Goal: Task Accomplishment & Management: Manage account settings

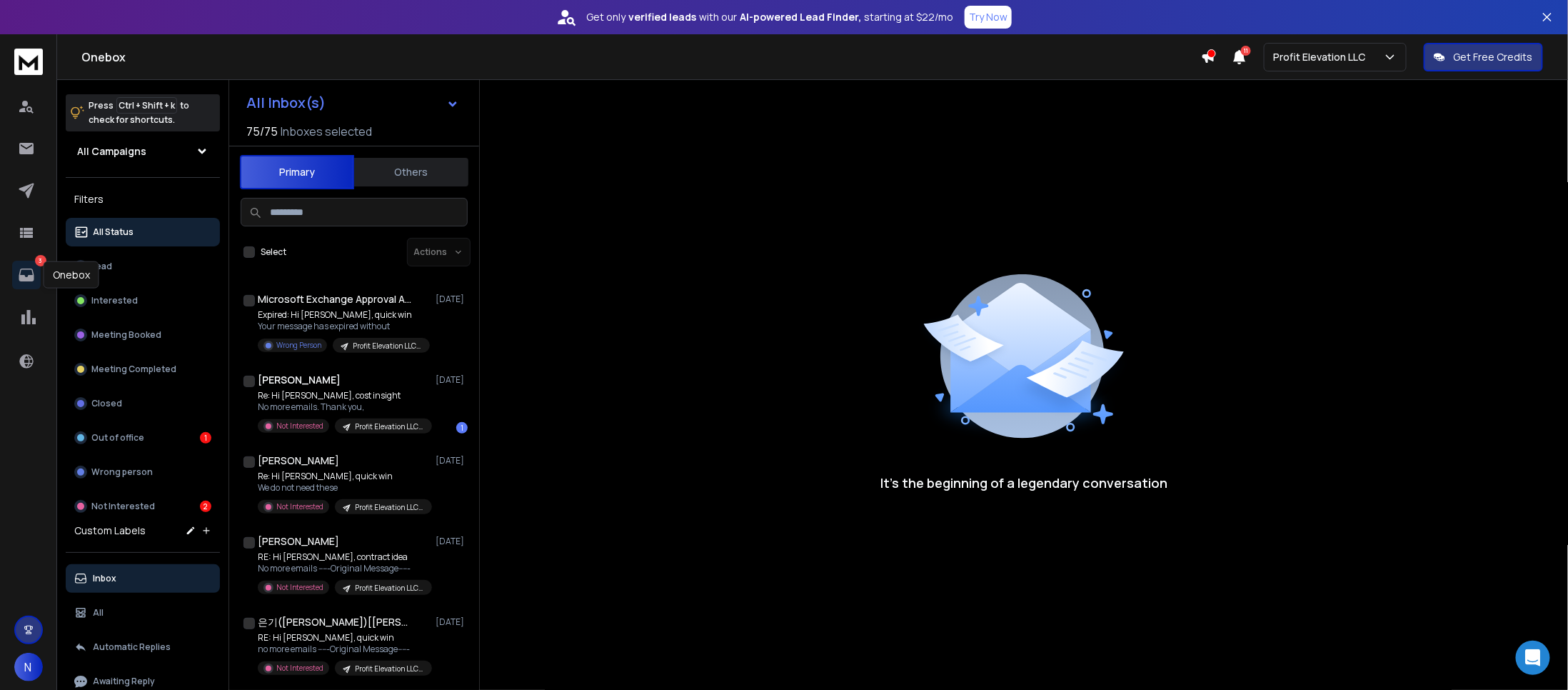
click at [1343, 62] on p "Profit Elevation LLC" at bounding box center [1322, 58] width 97 height 15
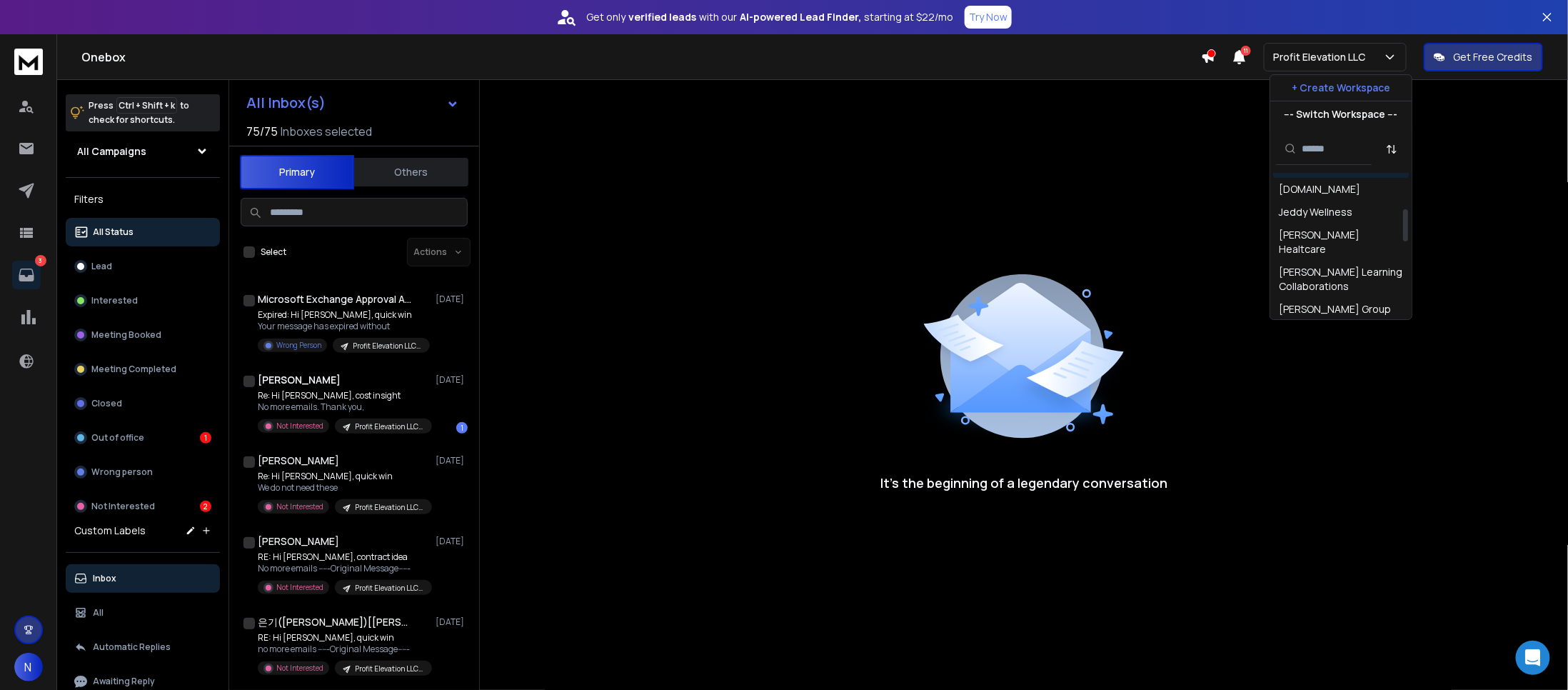
scroll to position [286, 0]
click at [1327, 325] on div "Quantegi" at bounding box center [1341, 336] width 136 height 23
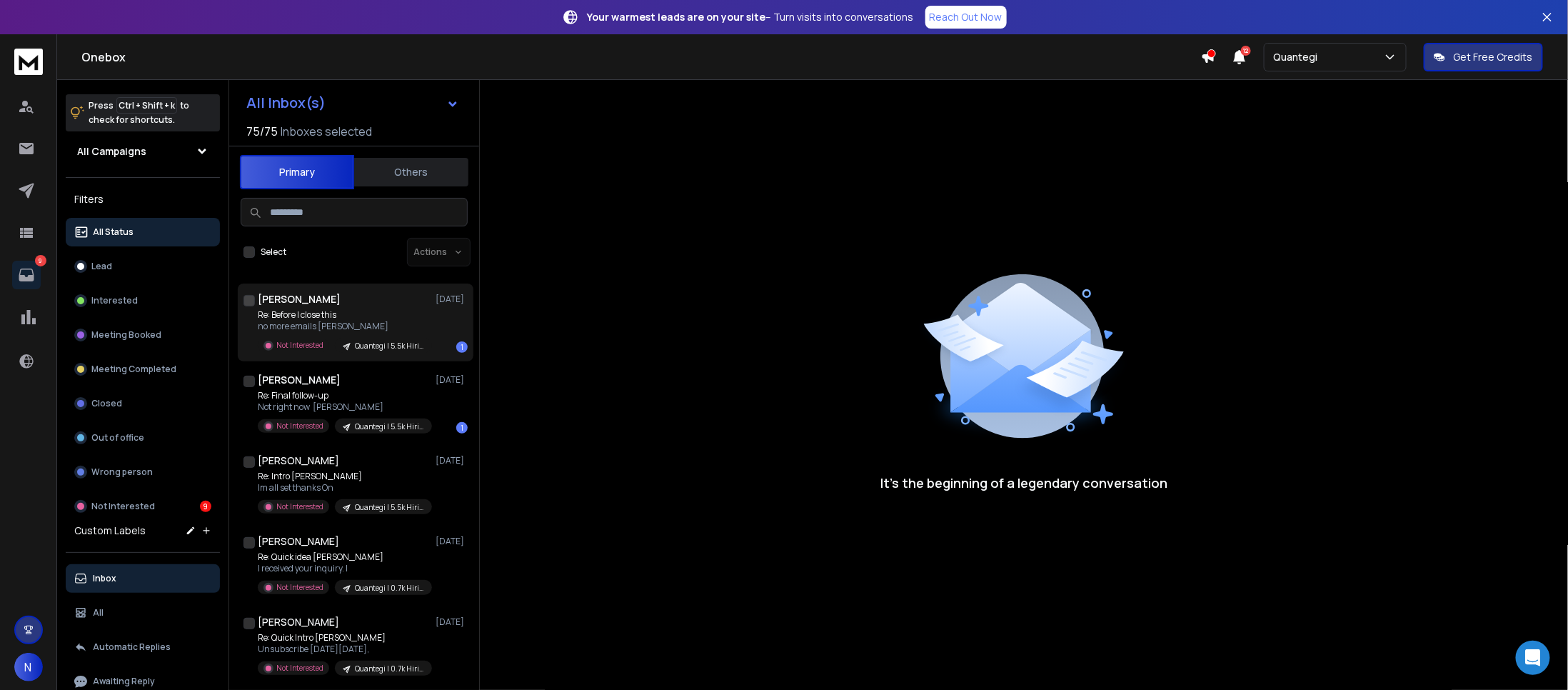
click at [381, 290] on div "[PERSON_NAME] [DATE] Re: Before I close this no more emails [PERSON_NAME] Not I…" at bounding box center [356, 323] width 236 height 78
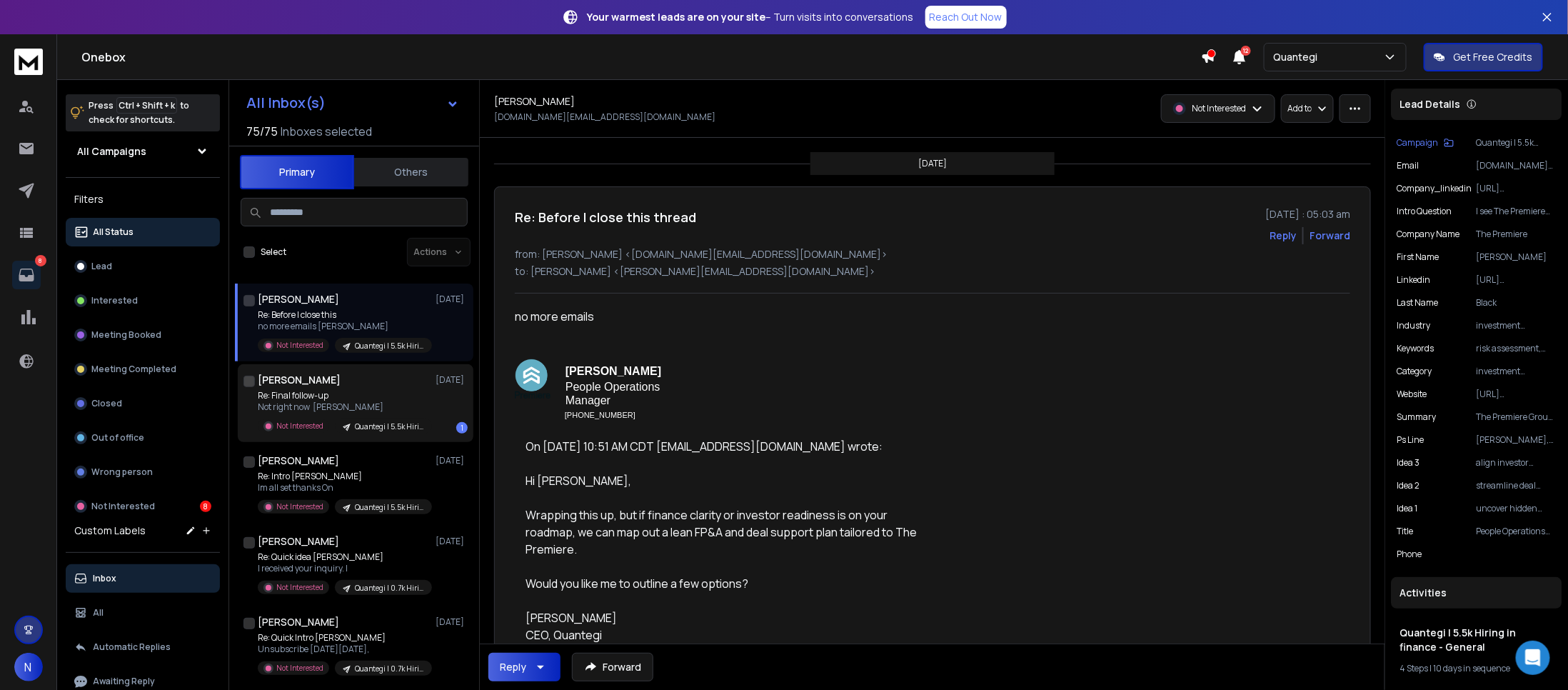
click at [383, 374] on div "[PERSON_NAME] [DATE]" at bounding box center [362, 380] width 210 height 15
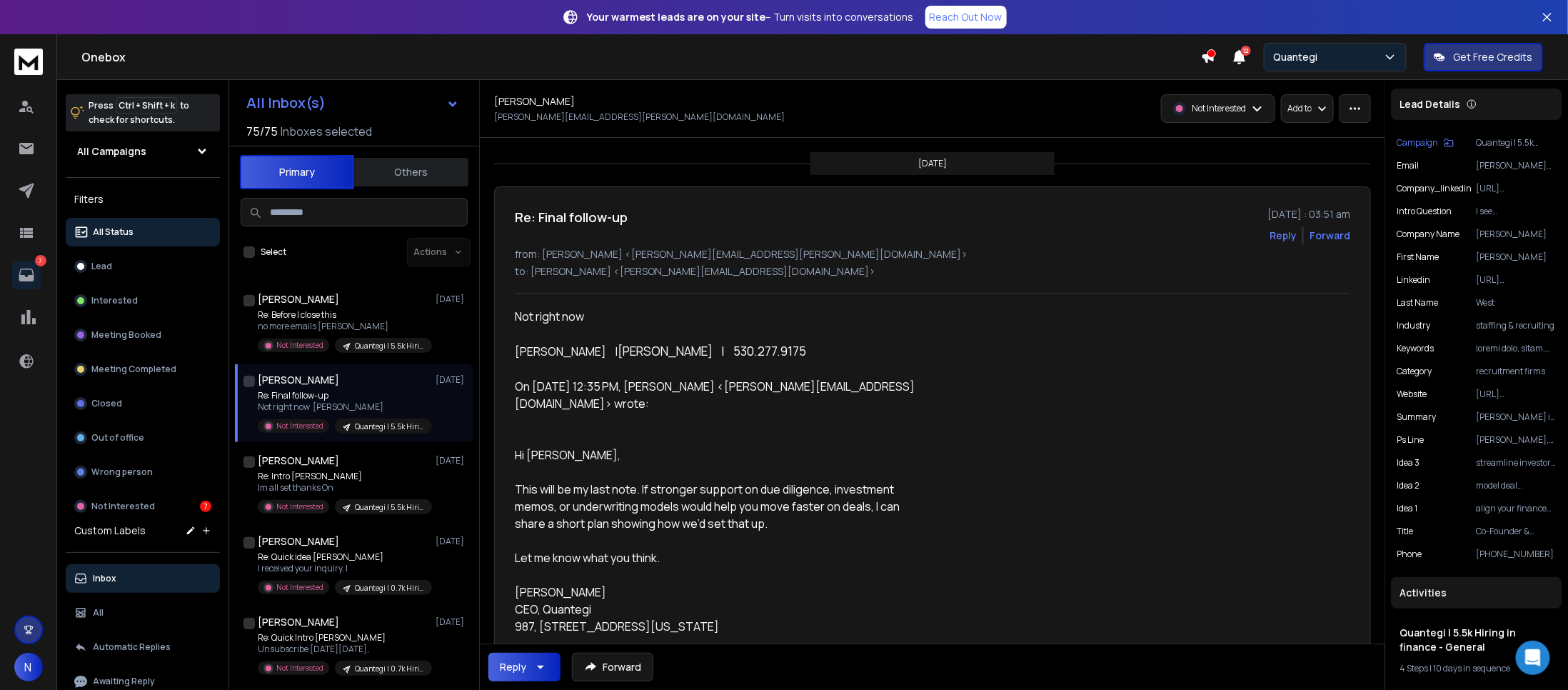
click at [1349, 47] on button "Quantegi" at bounding box center [1336, 57] width 143 height 28
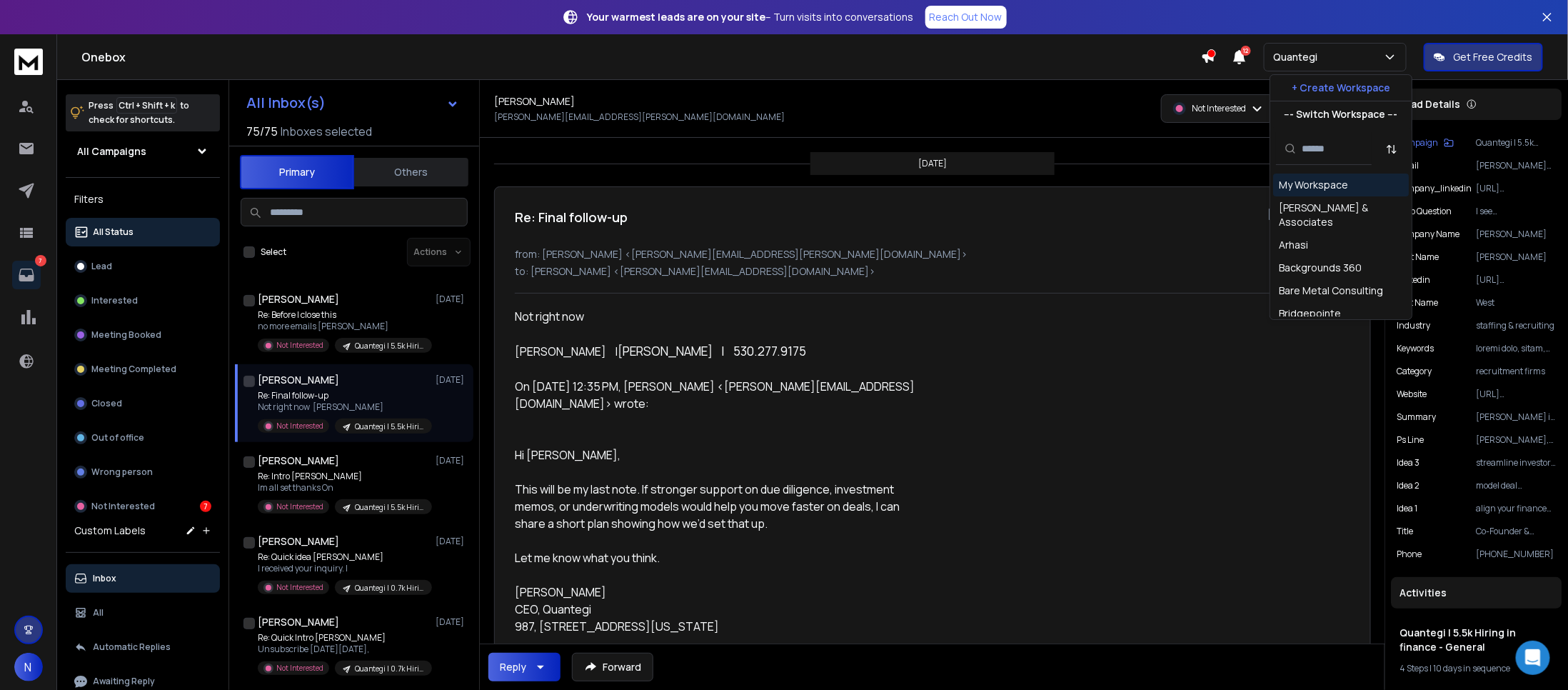
click at [1000, 63] on h1 "Onebox" at bounding box center [641, 57] width 1120 height 17
